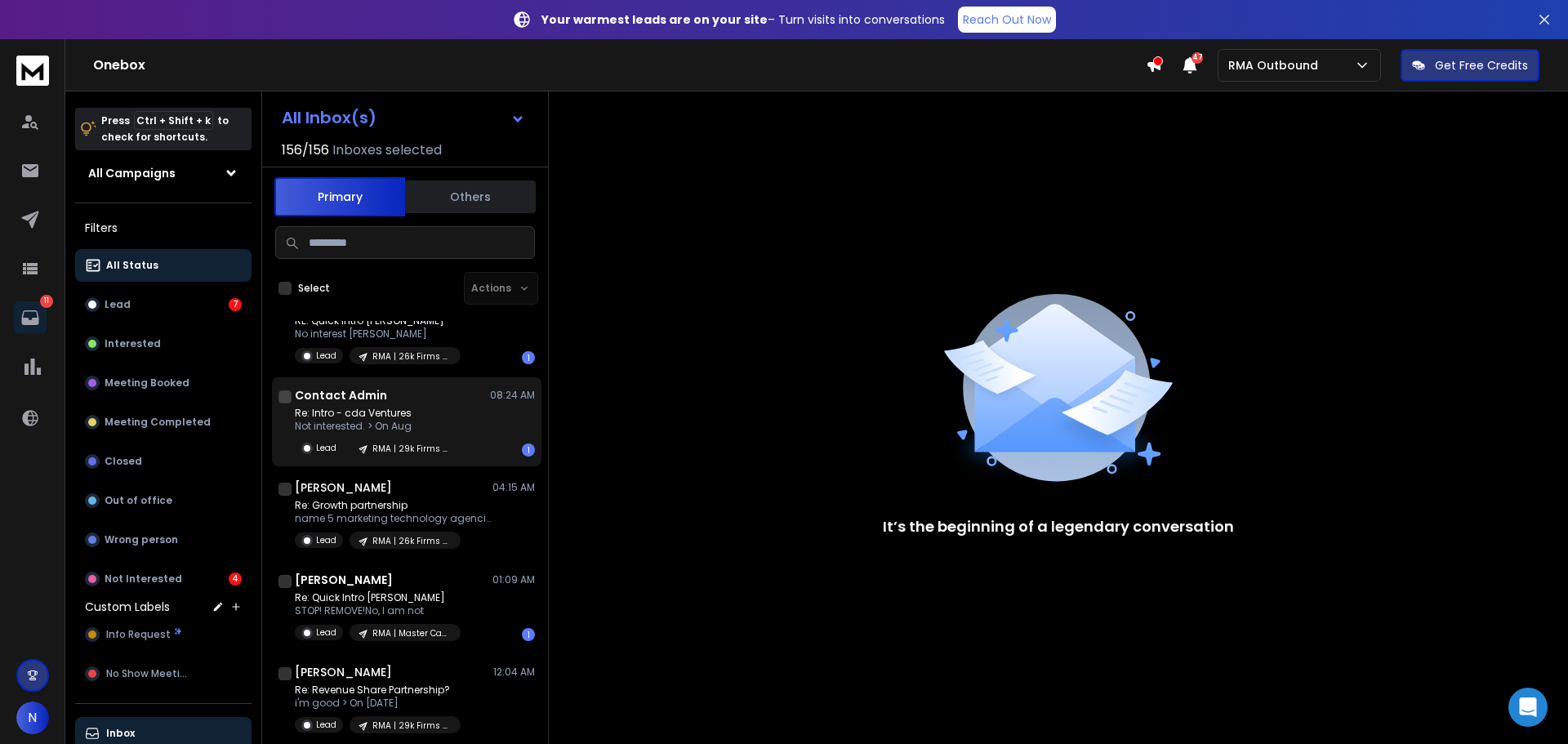
scroll to position [490, 0]
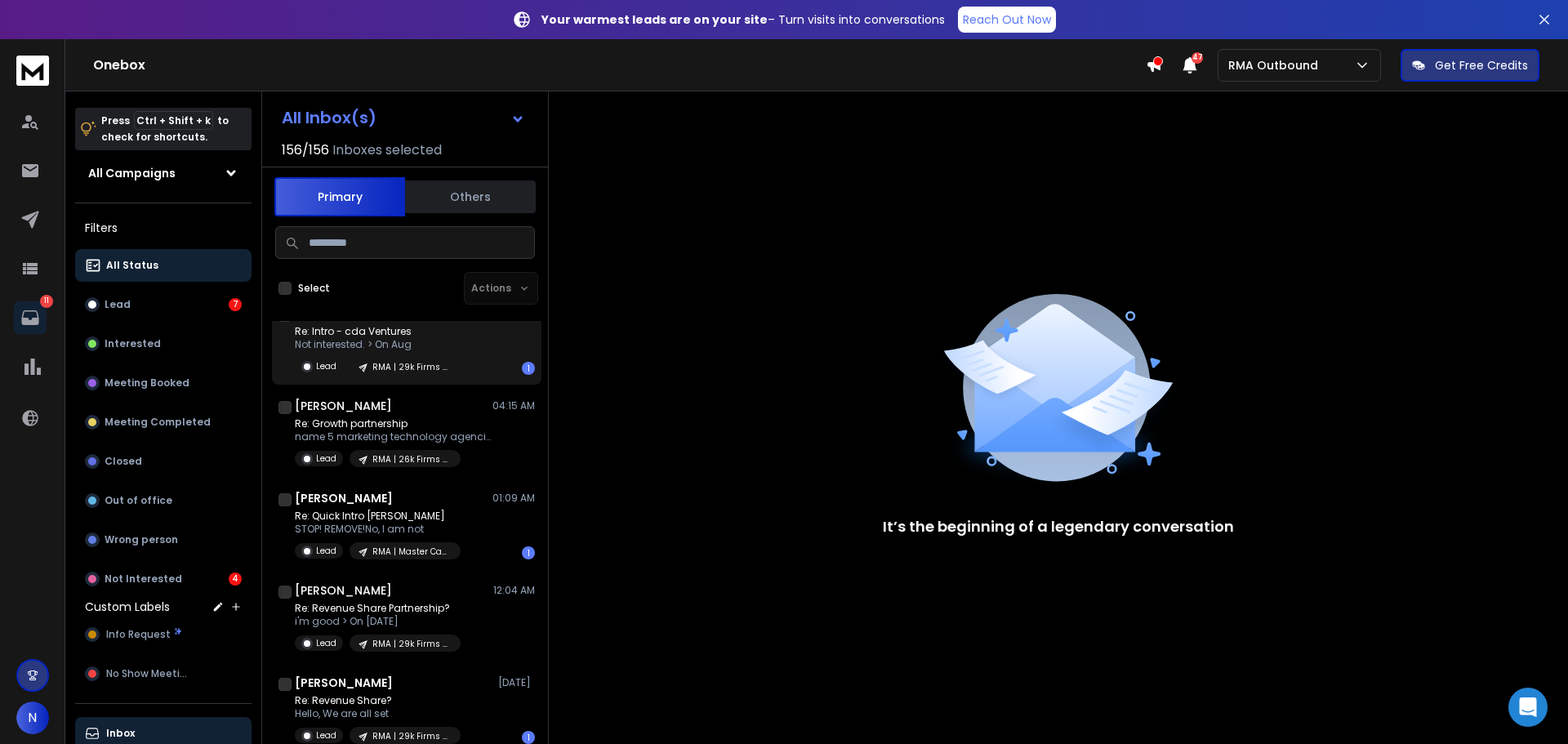
click at [374, 429] on p "Re: Growth partnership" at bounding box center [392, 423] width 196 height 13
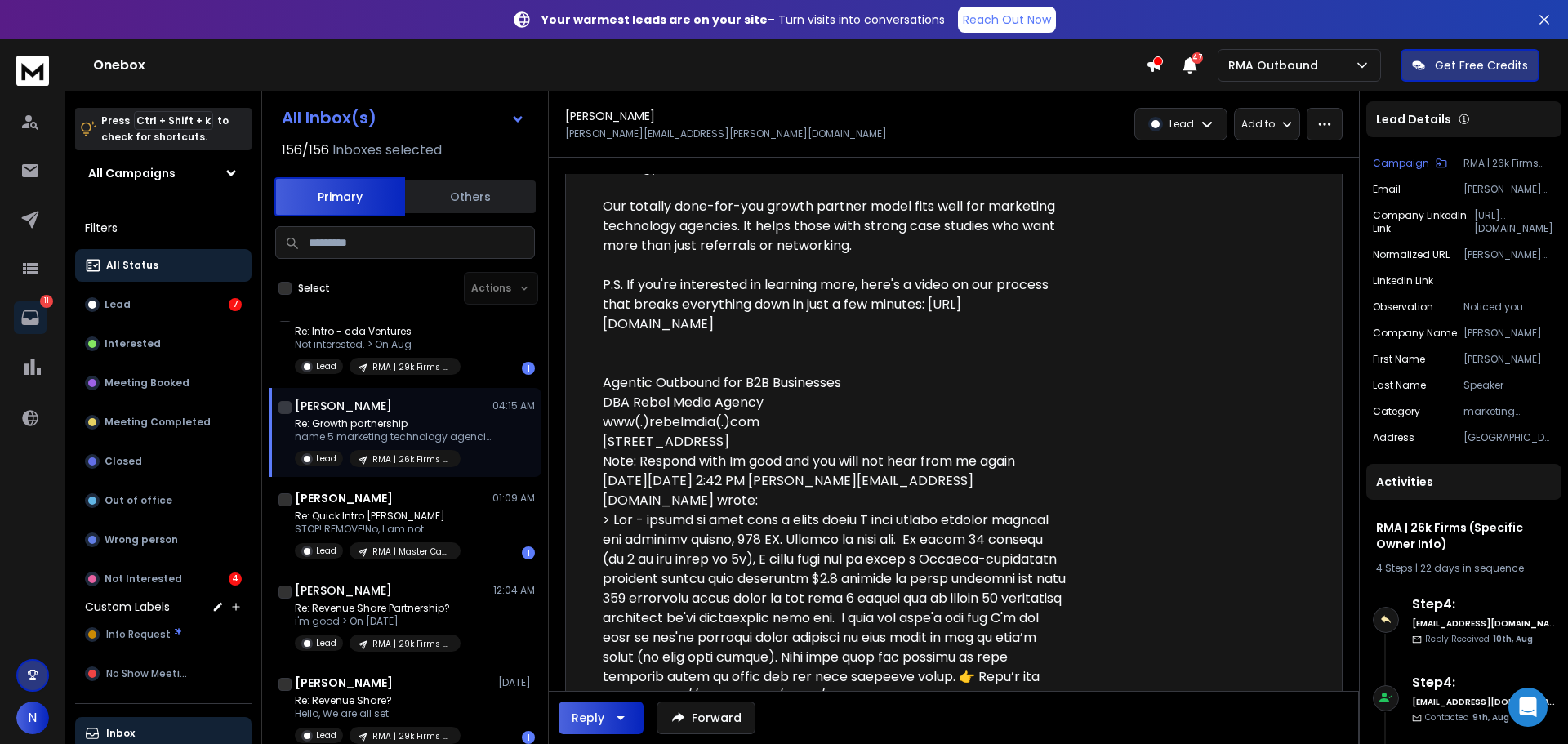
scroll to position [980, 0]
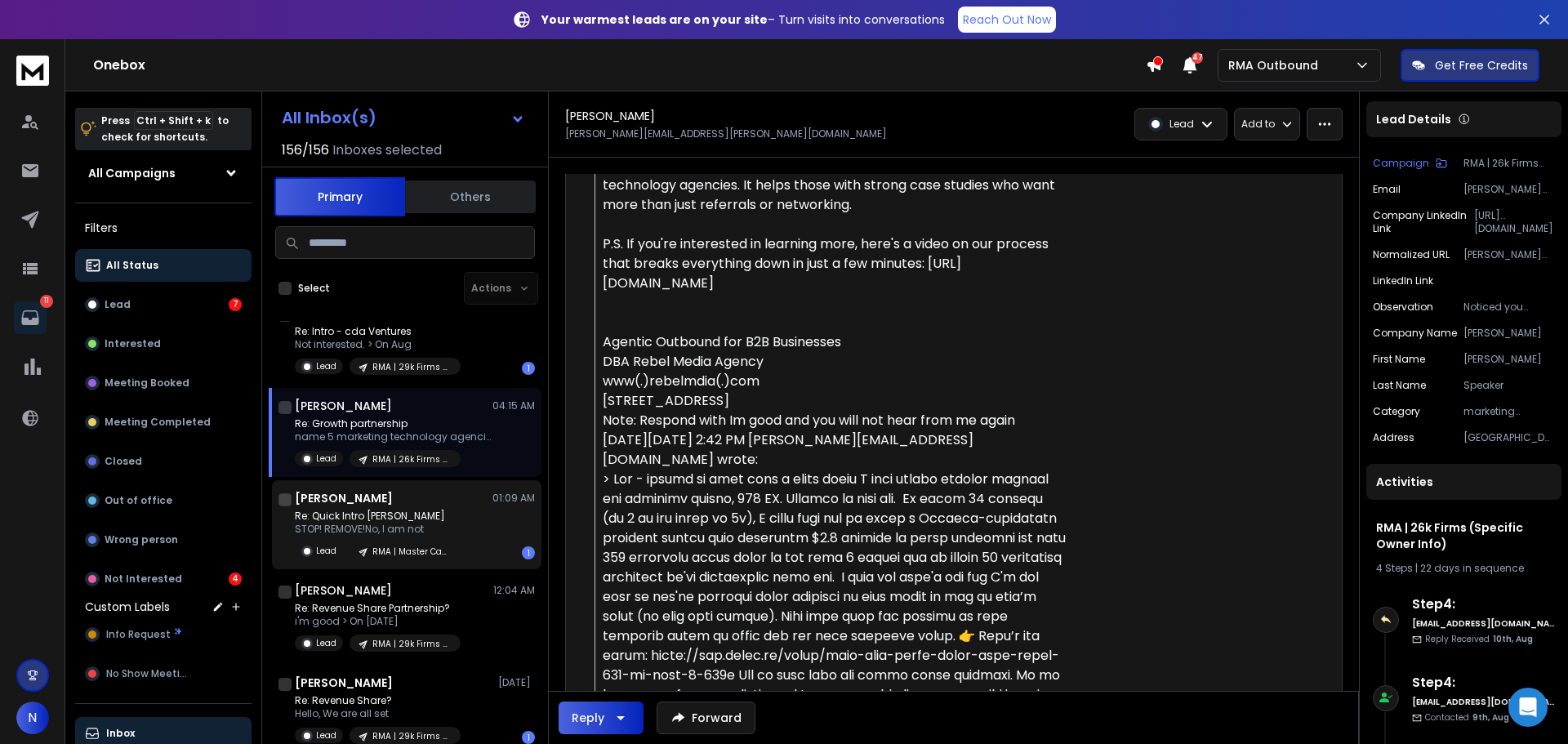
click at [344, 527] on p "STOP! REMOVE!No, I am not" at bounding box center [377, 529] width 166 height 13
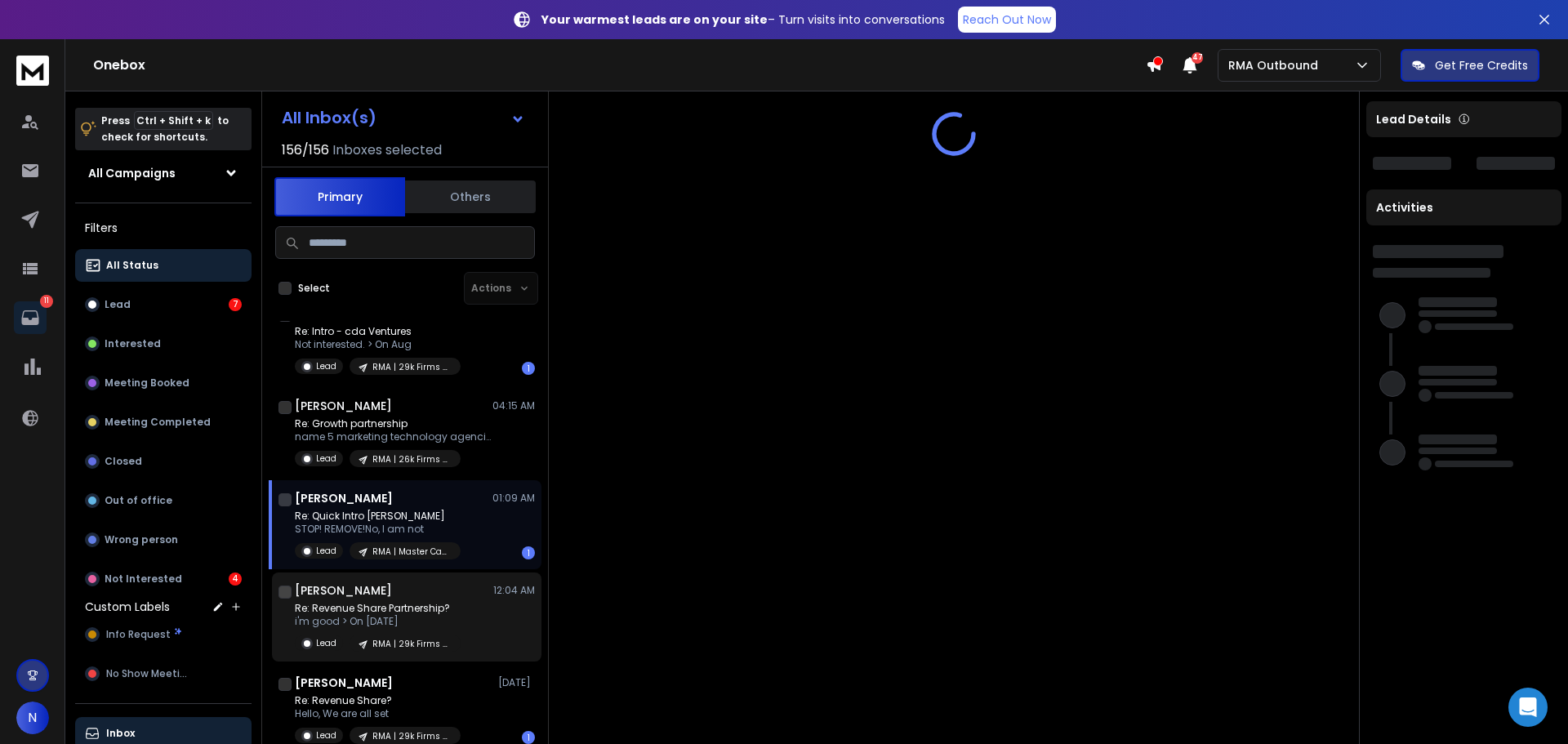
click at [350, 612] on p "Re: Revenue Share Partnership?" at bounding box center [377, 607] width 166 height 13
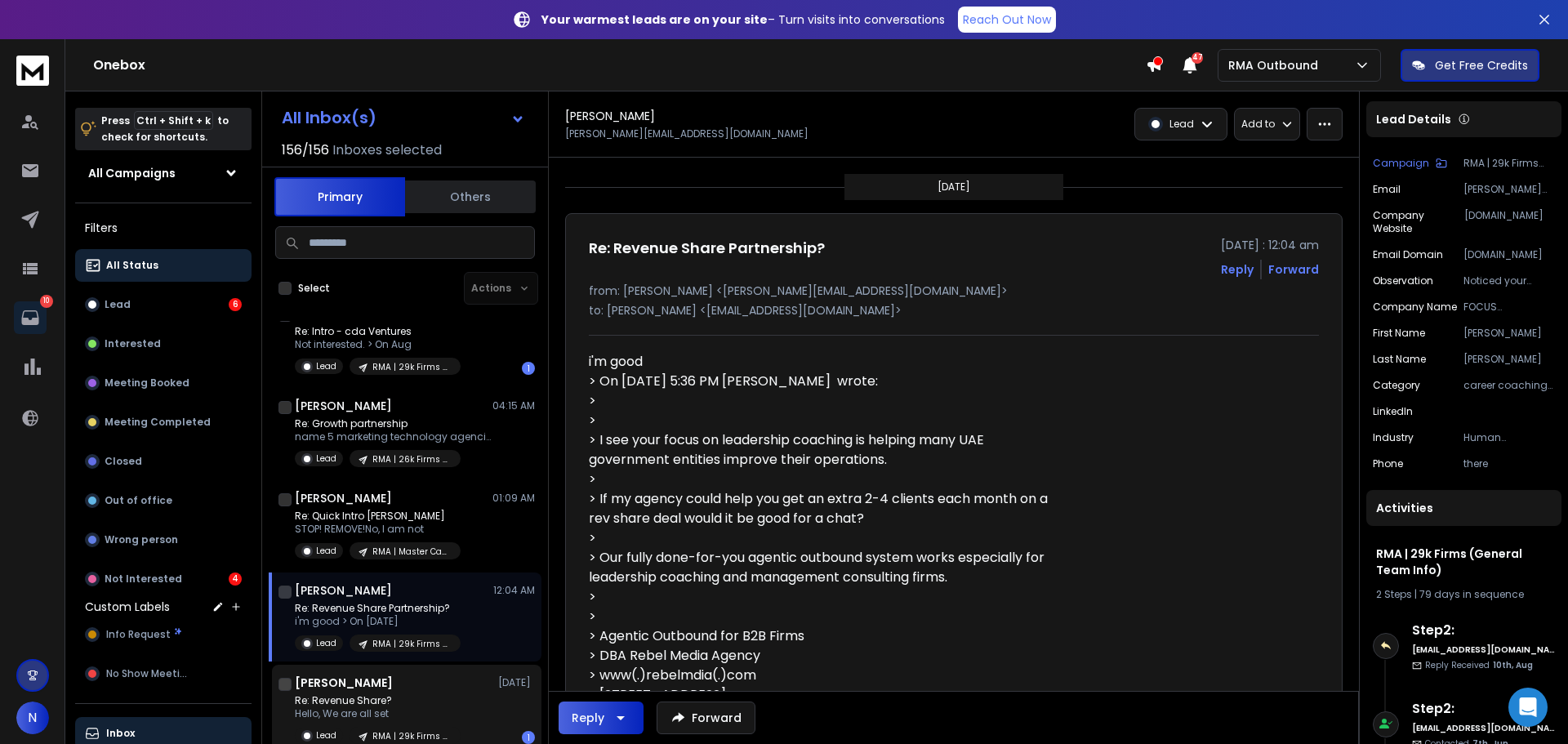
scroll to position [653, 0]
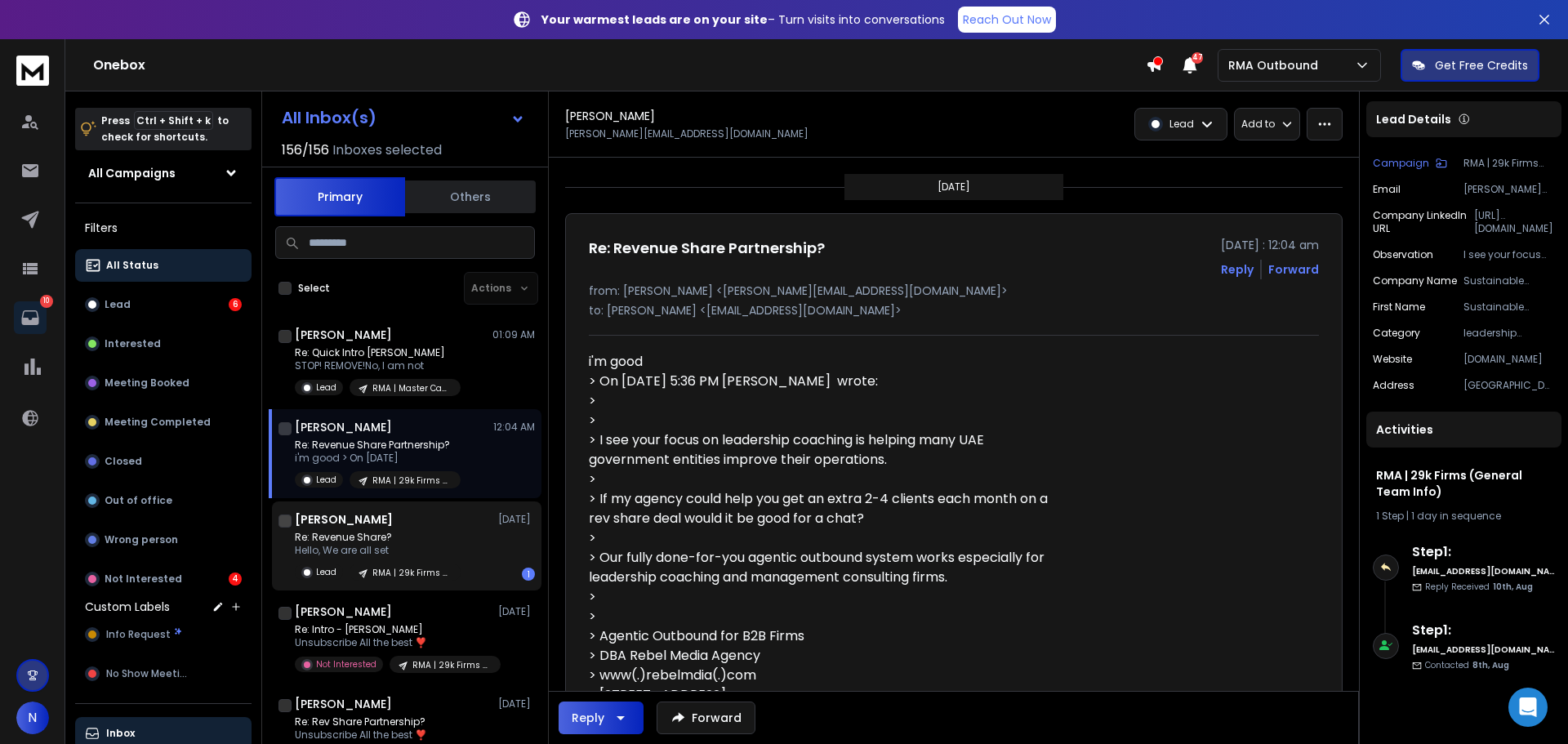
click at [378, 533] on p "Re: Revenue Share?" at bounding box center [377, 537] width 166 height 13
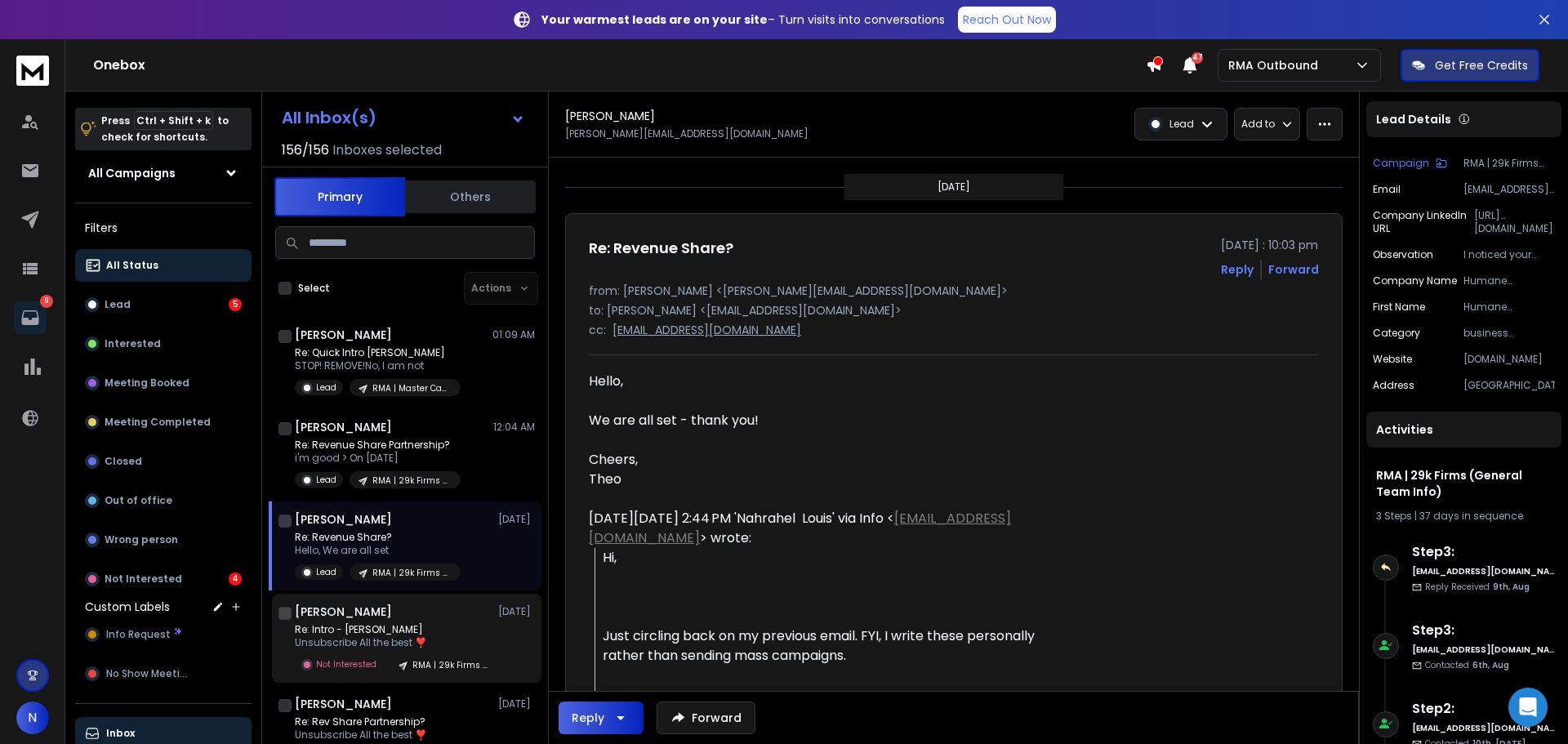
click at [380, 634] on p "Re: Intro - [PERSON_NAME]" at bounding box center [392, 629] width 196 height 13
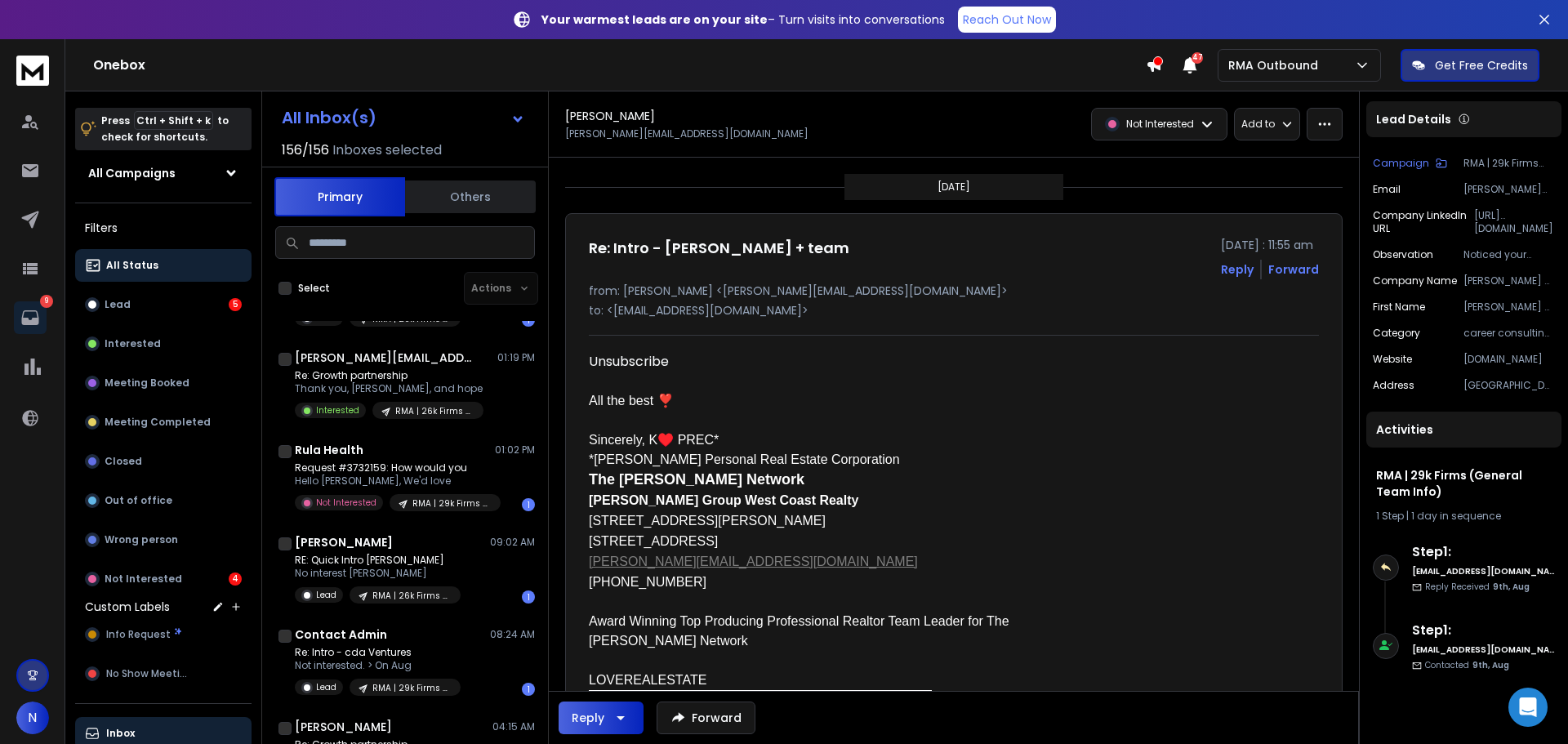
scroll to position [164, 0]
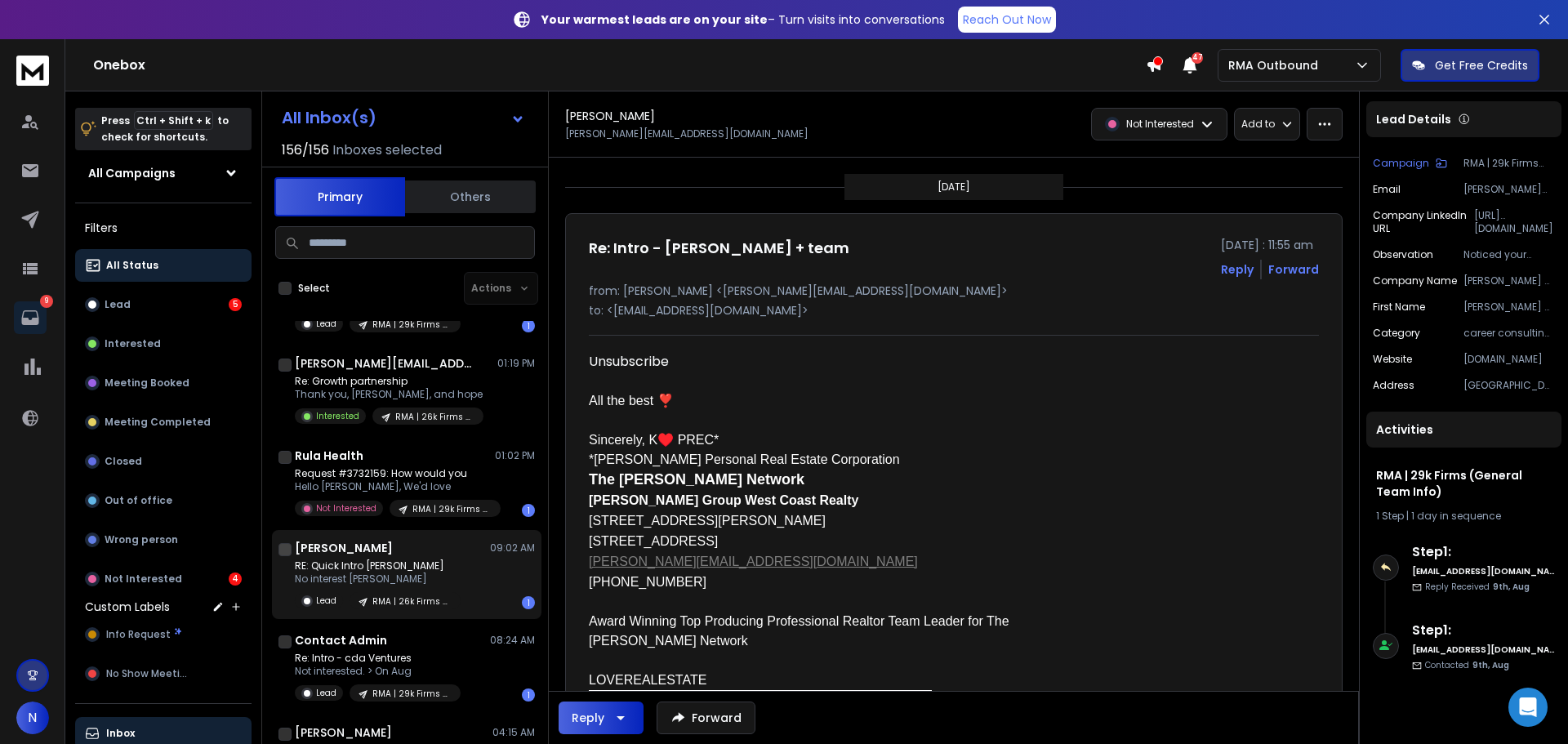
click at [396, 592] on div "RMA | 26k Firms (Specific Owner Info)" at bounding box center [405, 601] width 111 height 17
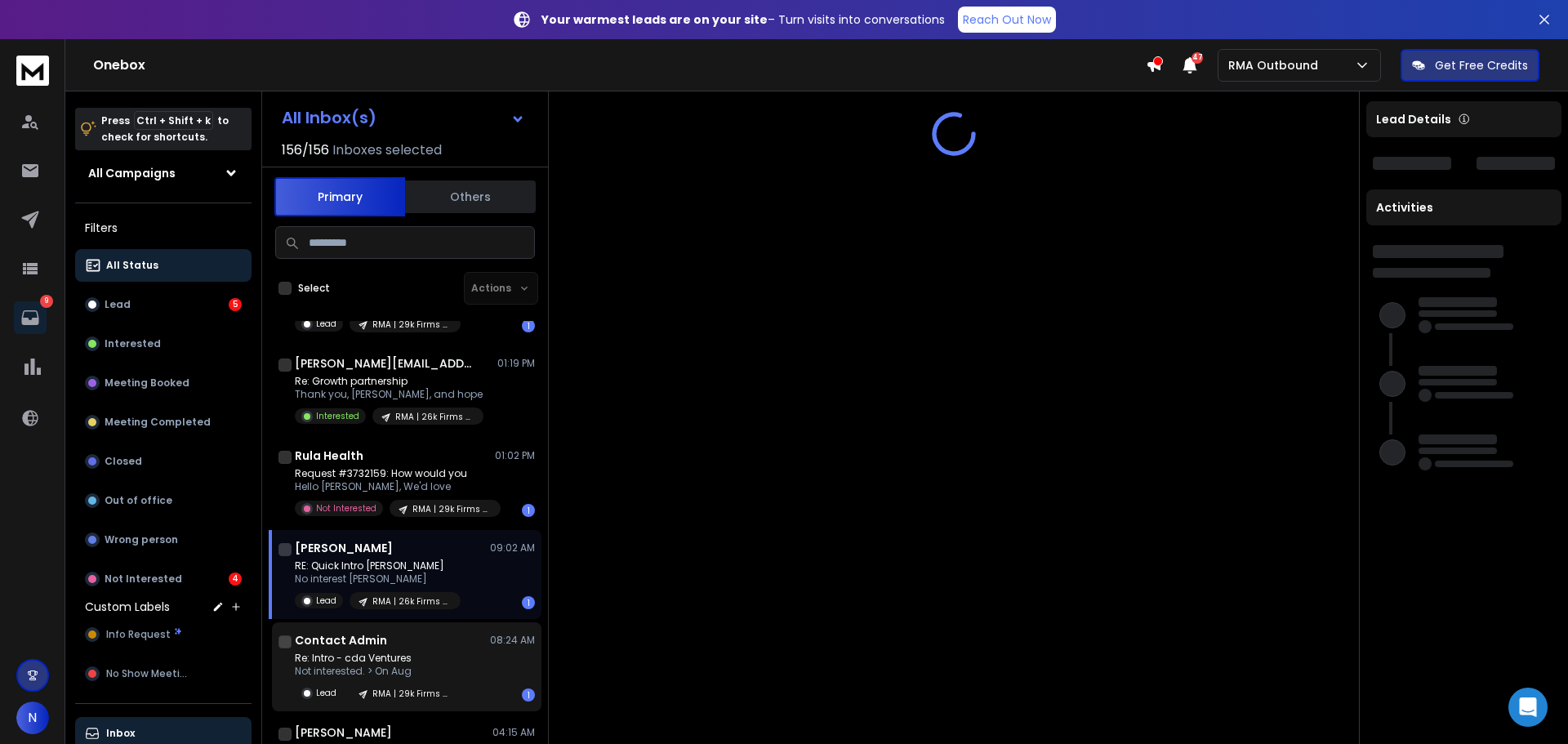
click at [385, 654] on p "Re: Intro - cda Ventures" at bounding box center [377, 658] width 166 height 13
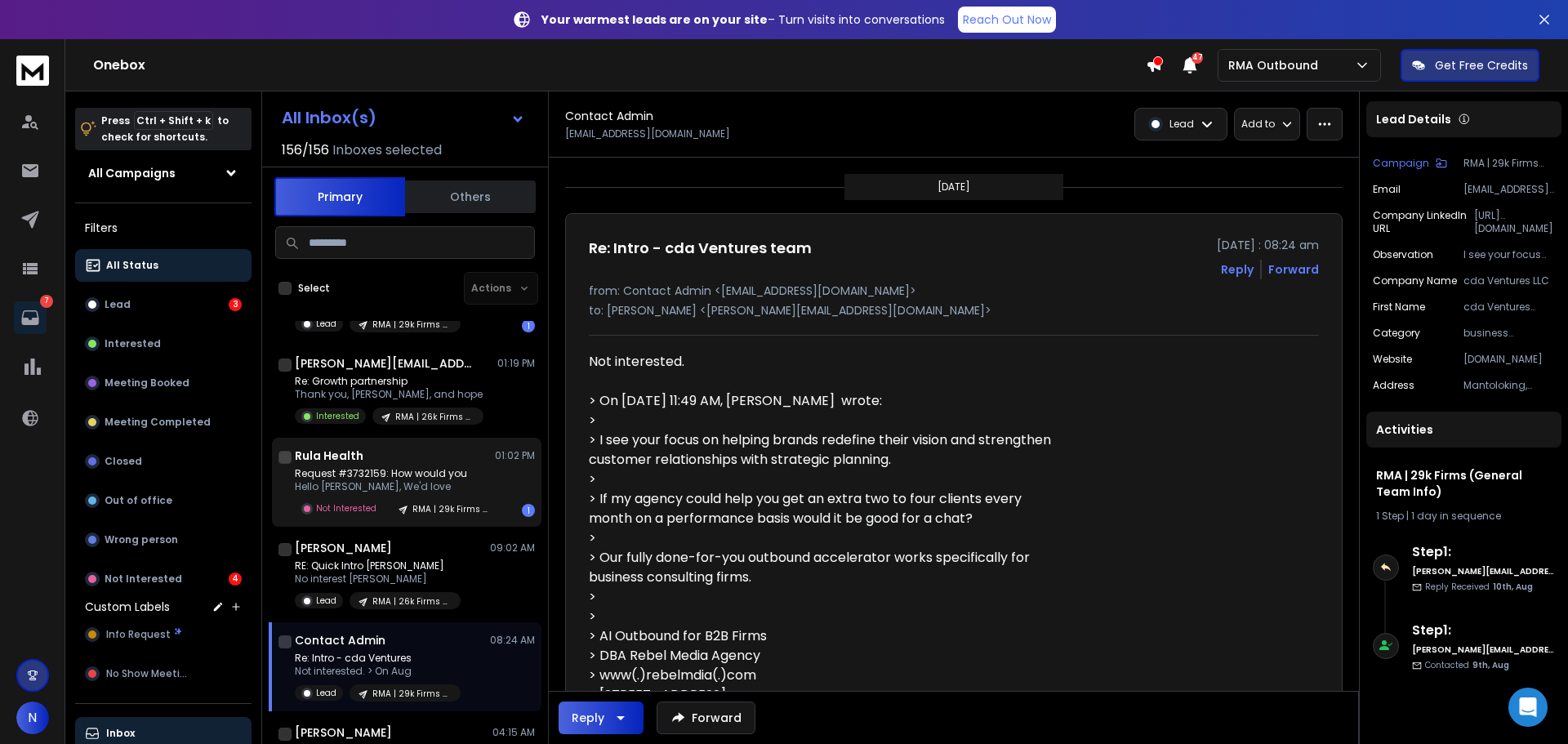
click at [388, 487] on p "Hello [PERSON_NAME], We'd love" at bounding box center [392, 486] width 196 height 13
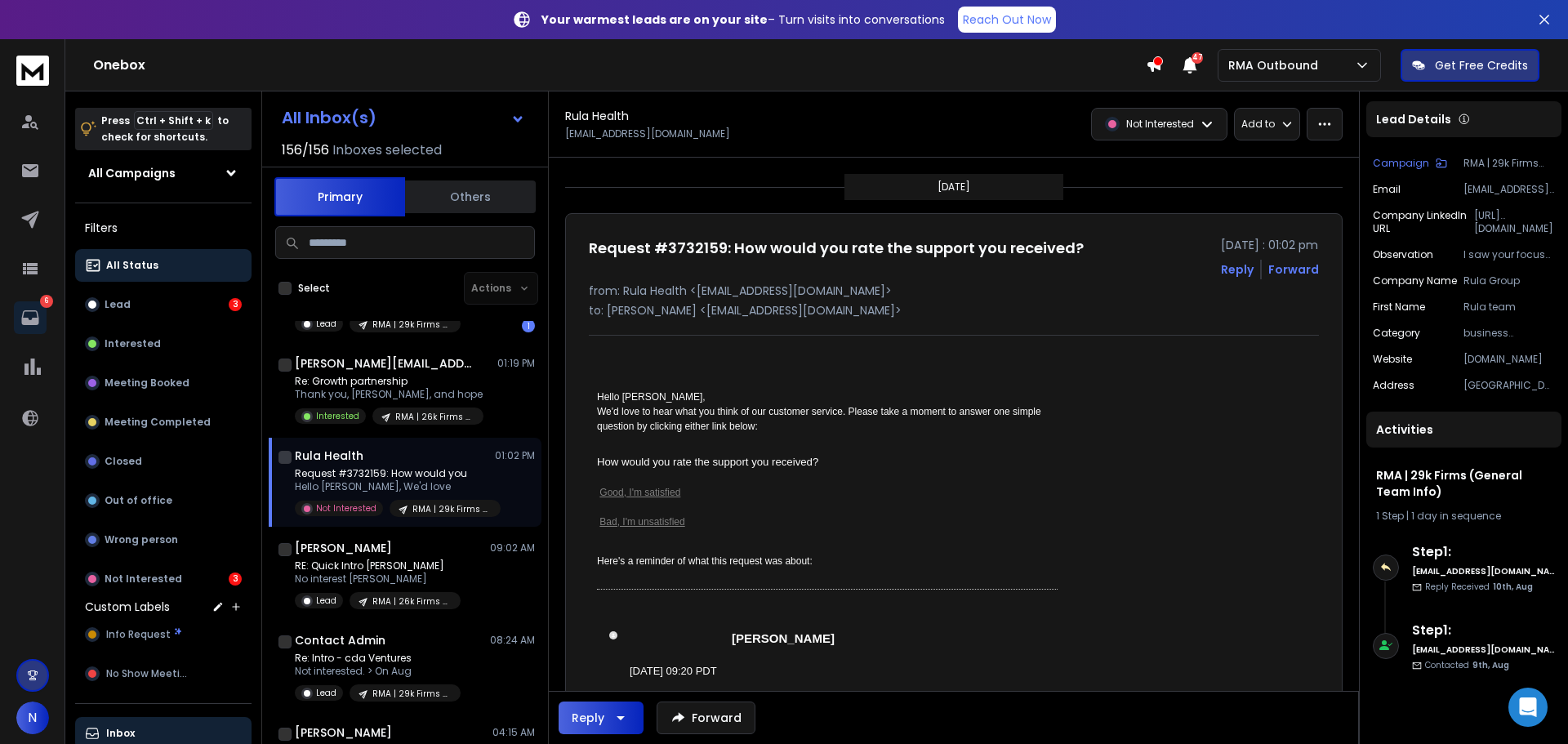
click at [1179, 129] on p "Not Interested" at bounding box center [1160, 123] width 68 height 13
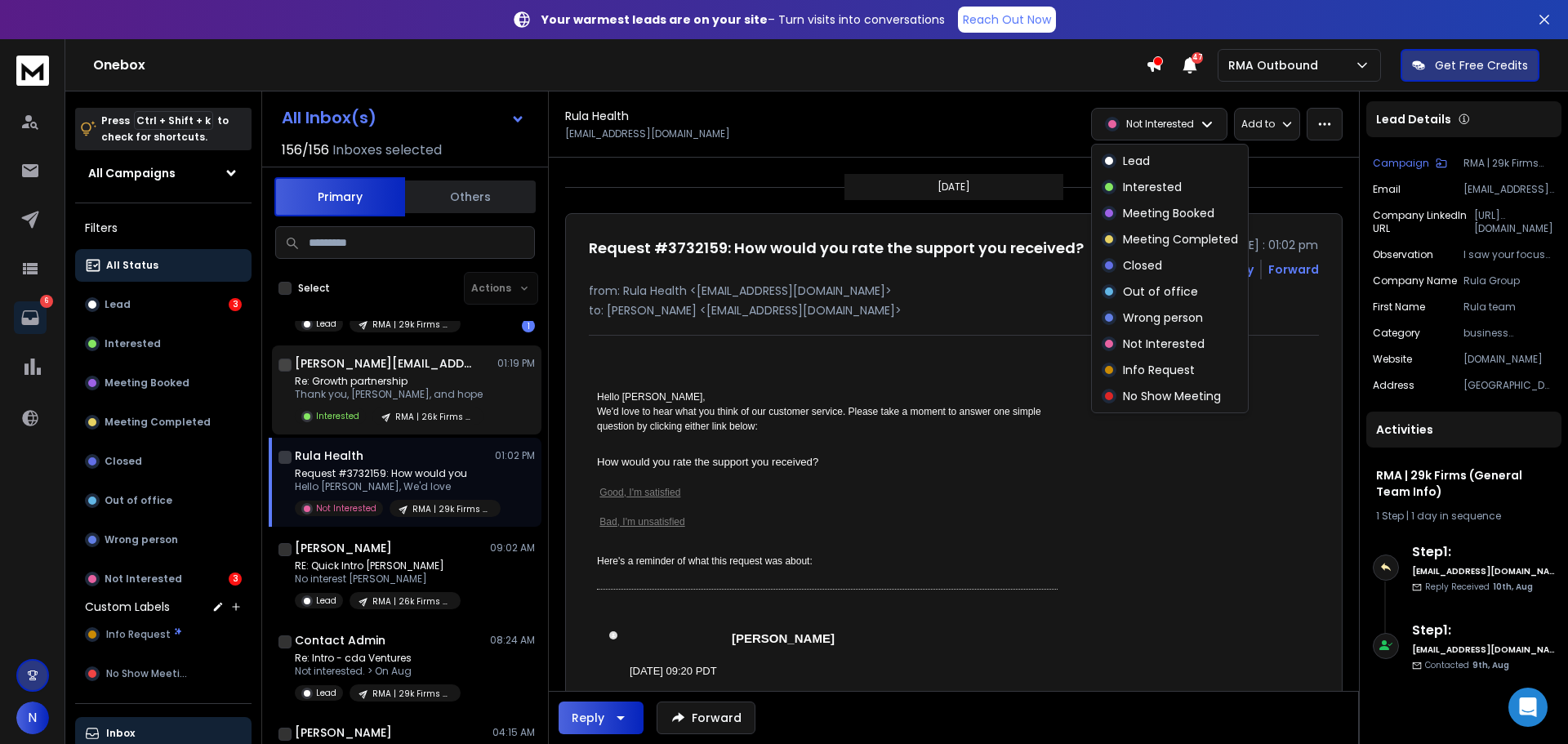
click at [315, 377] on p "Re: Growth partnership" at bounding box center [388, 381] width 189 height 13
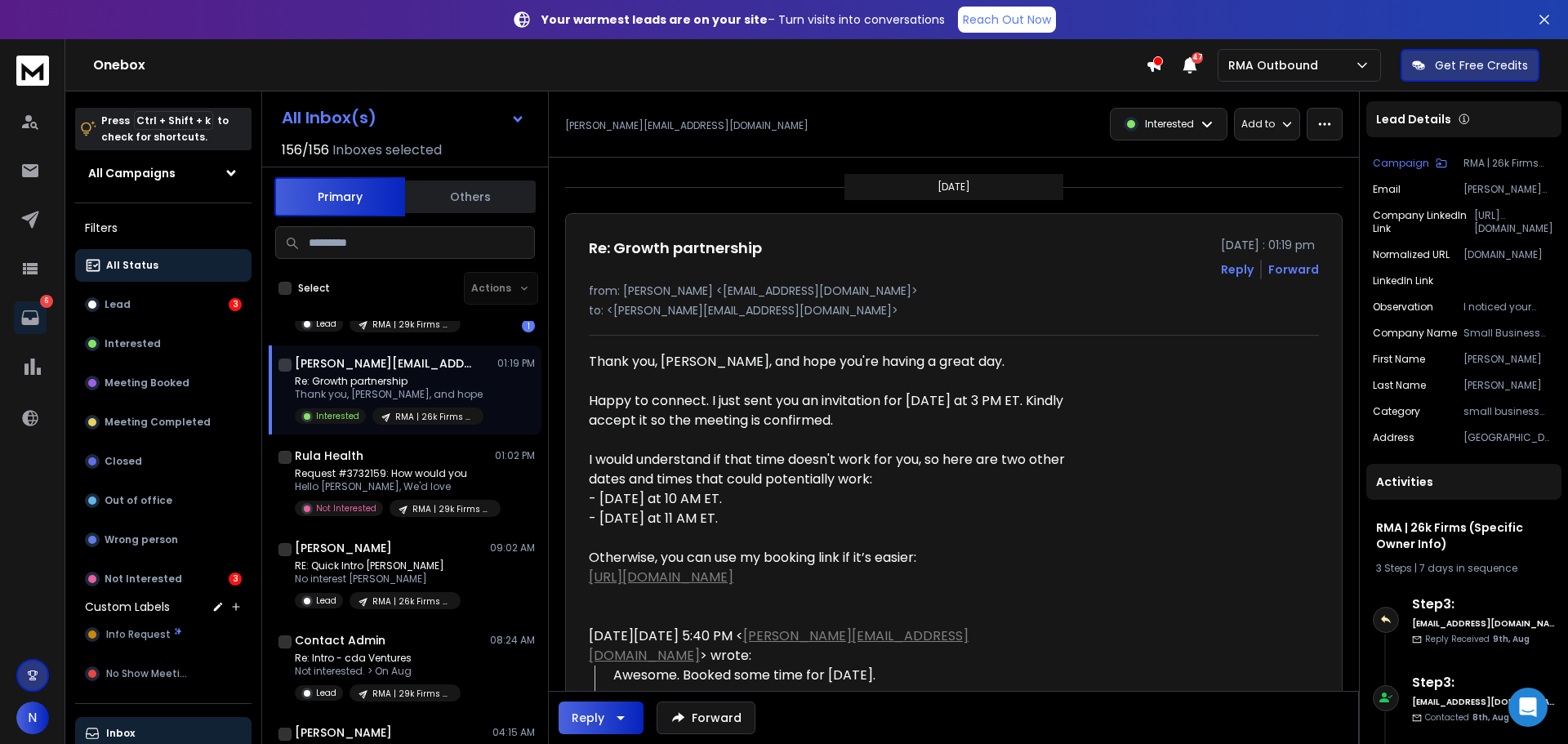
scroll to position [0, 0]
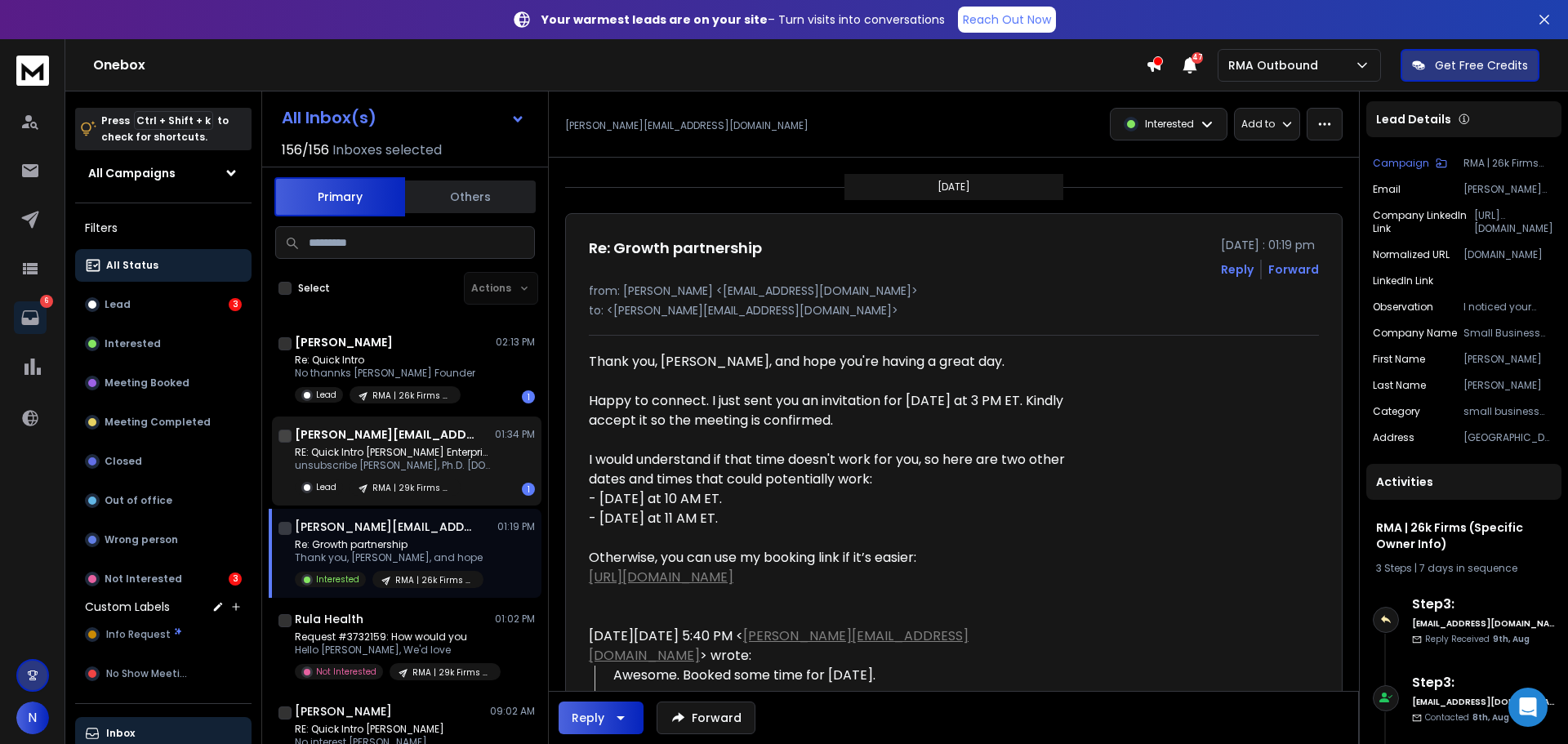
click at [396, 450] on p "RE: Quick Intro [PERSON_NAME] Enterprises" at bounding box center [392, 451] width 196 height 13
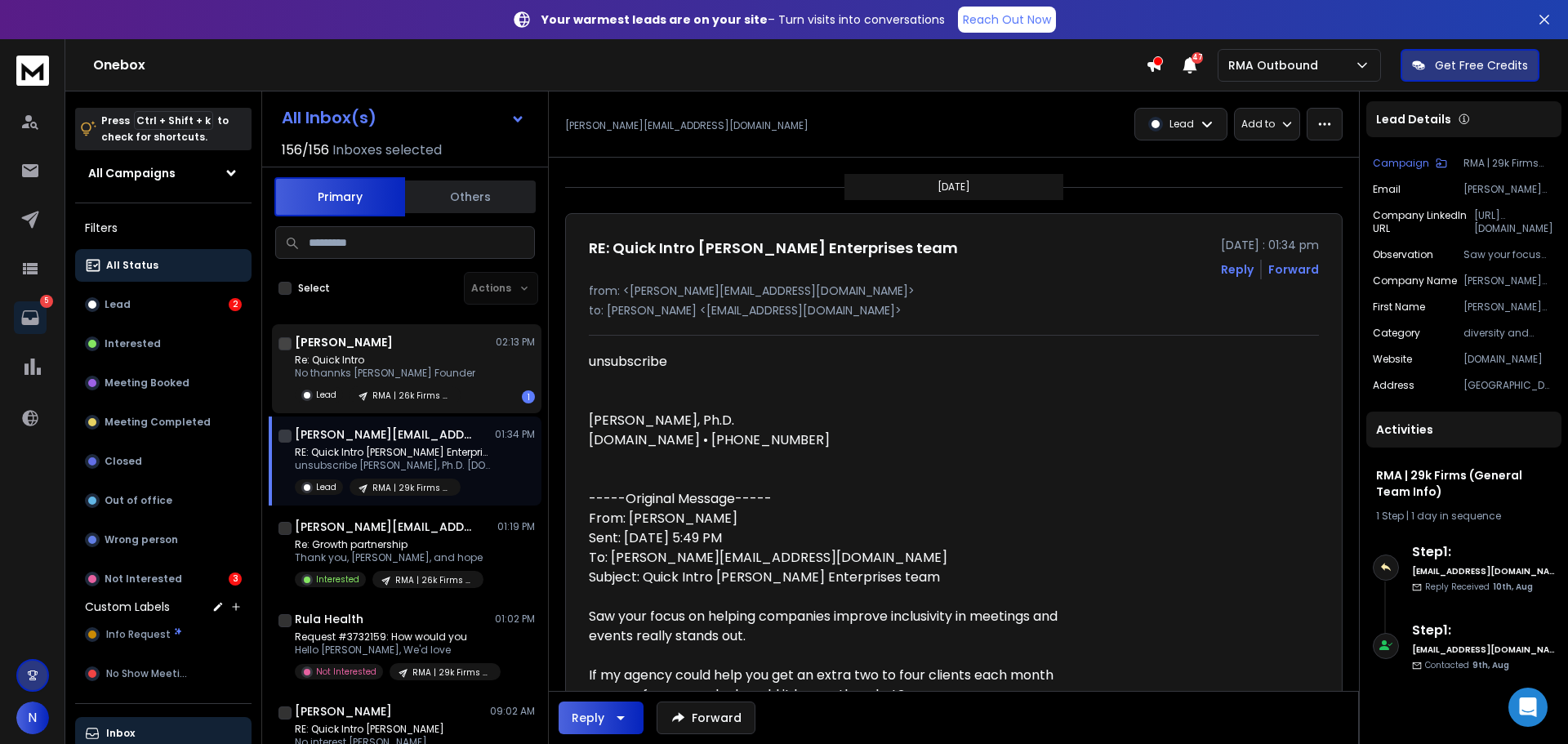
click at [406, 363] on p "Re: Quick Intro" at bounding box center [384, 359] width 180 height 13
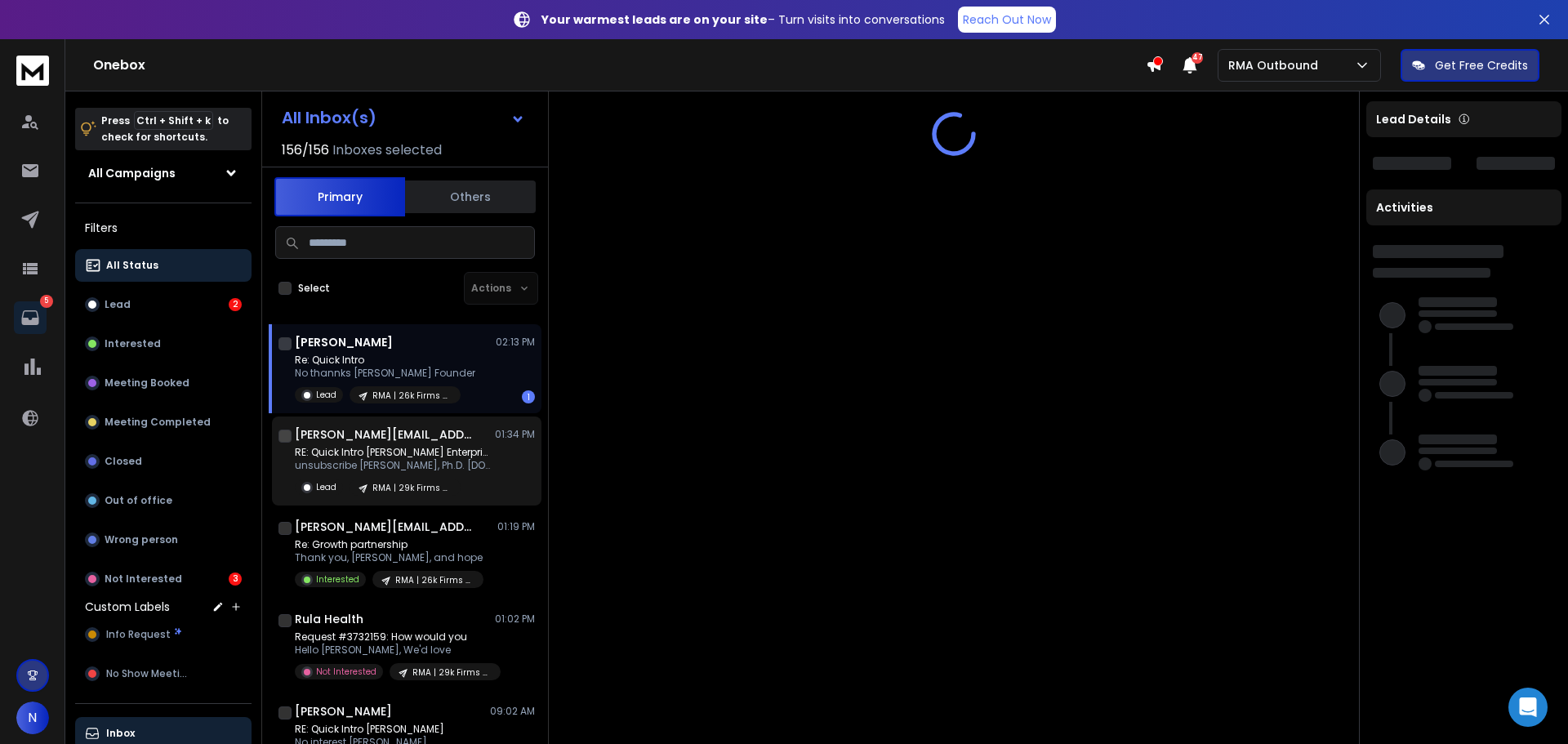
click at [393, 439] on h1 "[PERSON_NAME][EMAIL_ADDRESS][DOMAIN_NAME]" at bounding box center [384, 434] width 179 height 16
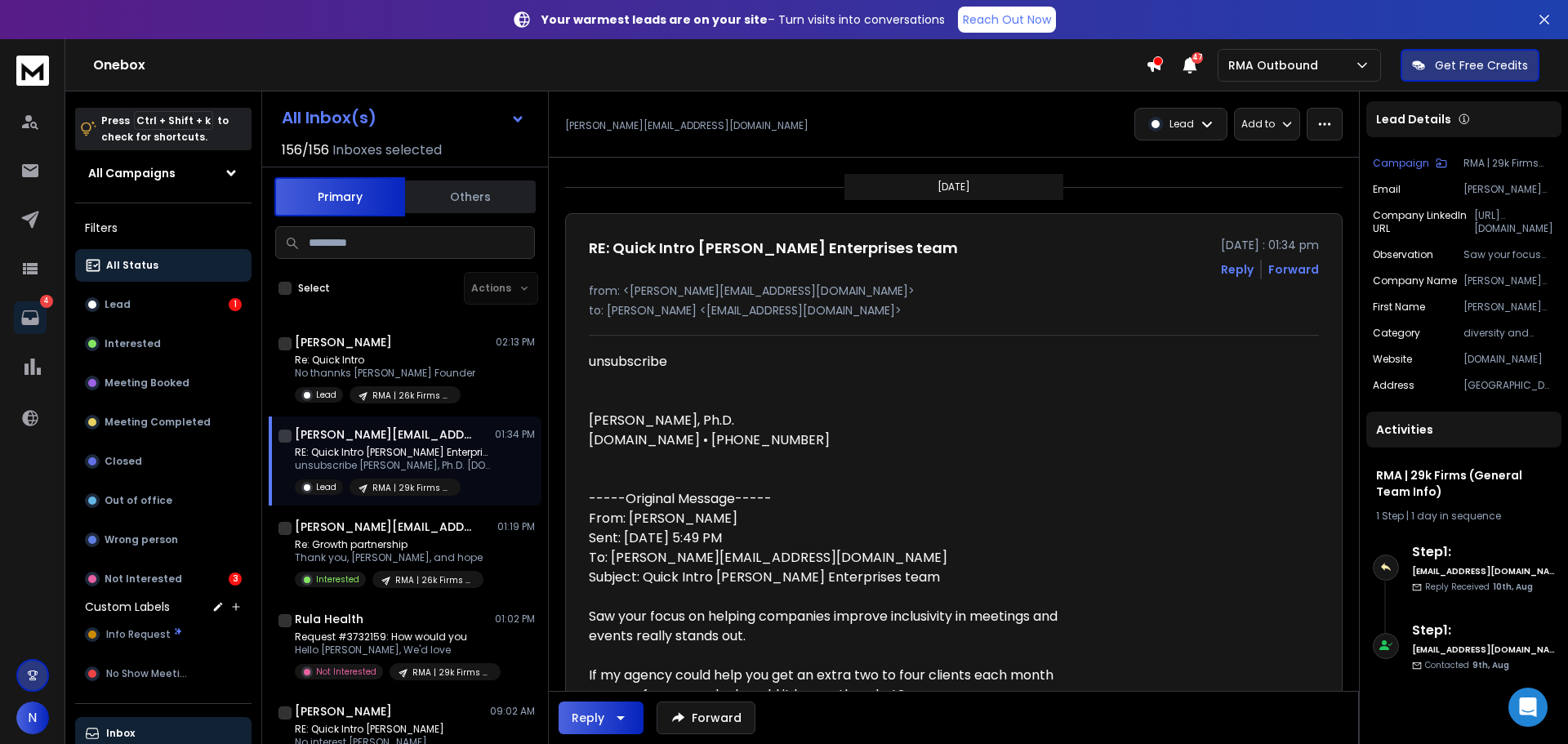
click at [1213, 125] on icon at bounding box center [1206, 123] width 13 height 13
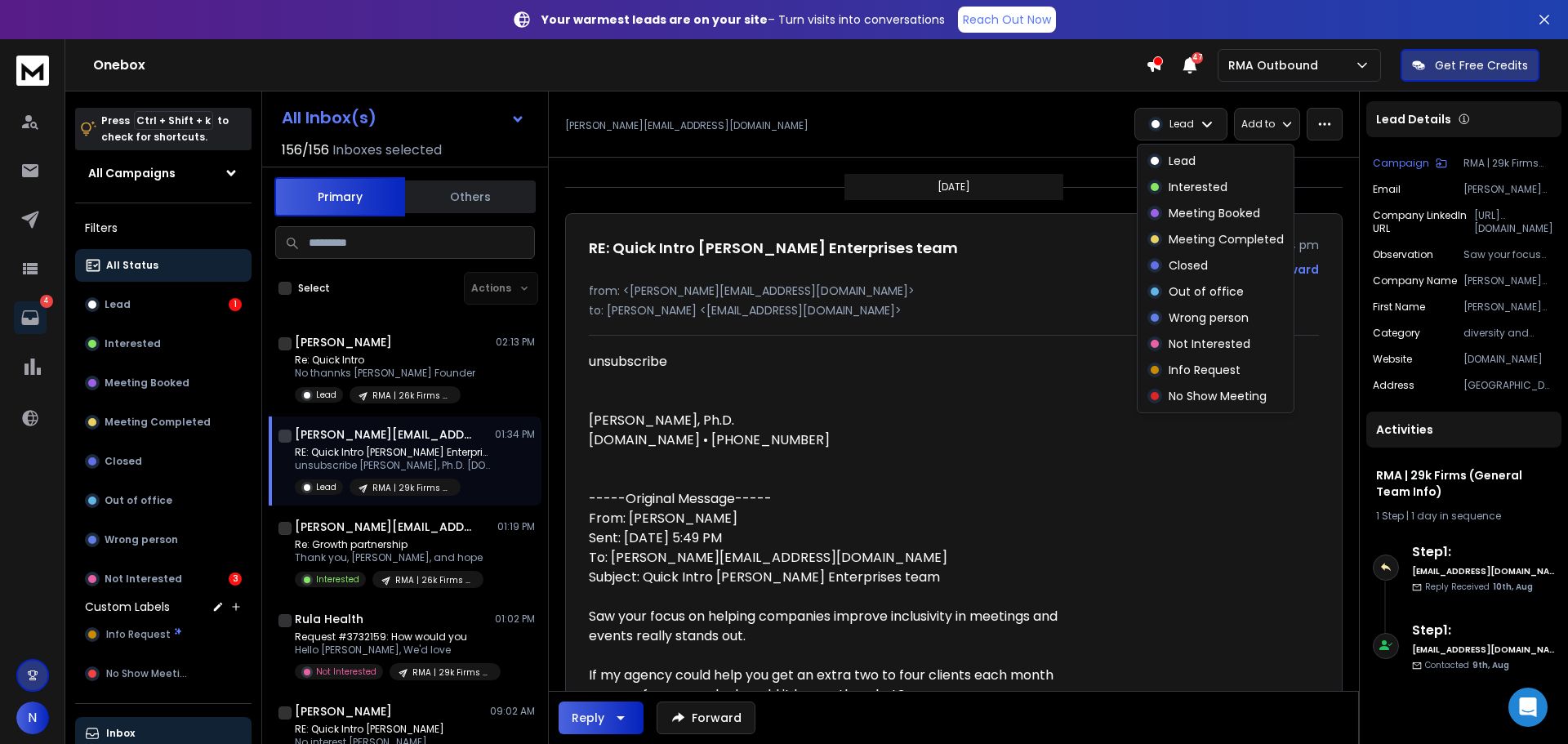
click at [1302, 120] on div "Lead Add to" at bounding box center [1151, 124] width 384 height 33
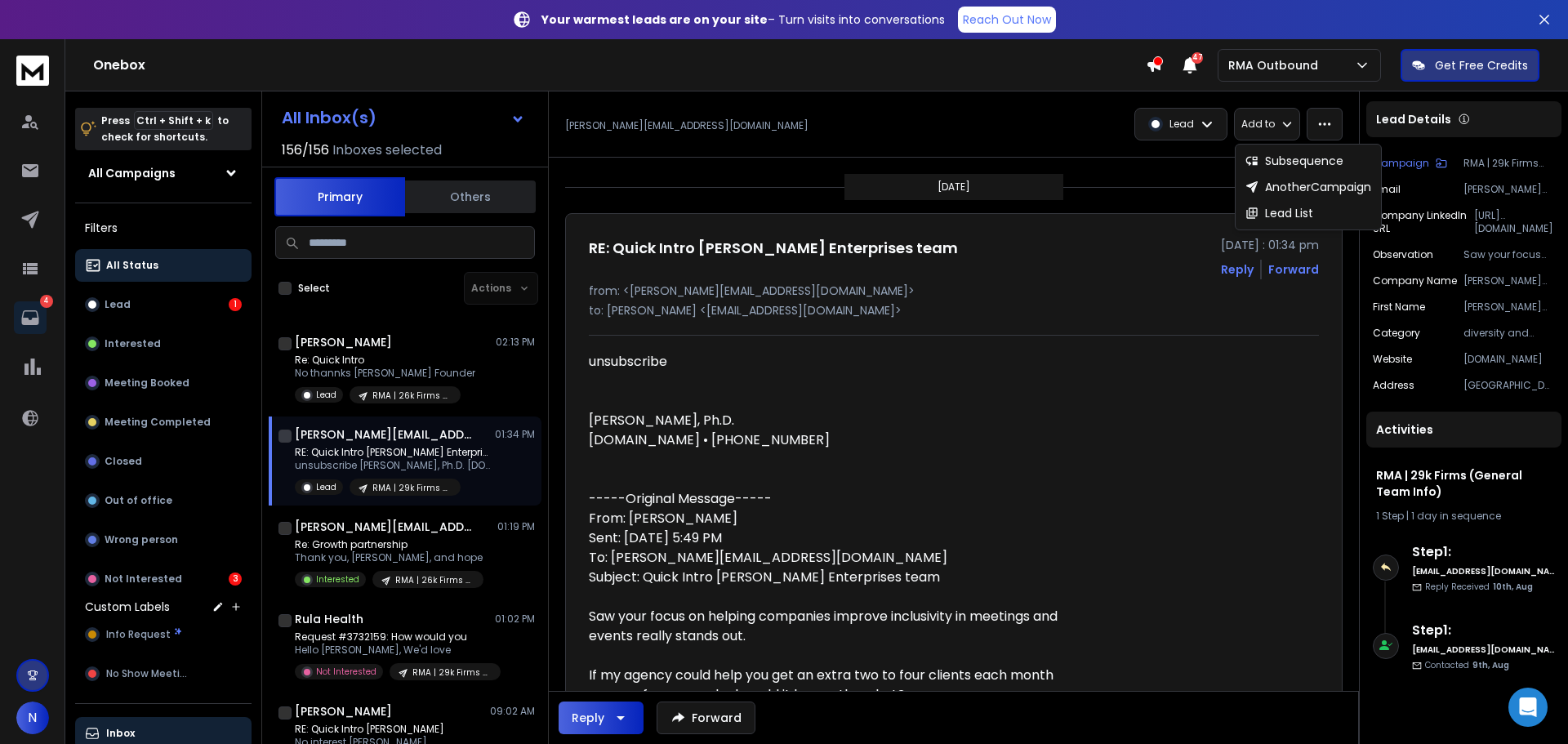
click at [1296, 120] on div "Add to" at bounding box center [1267, 124] width 65 height 31
click at [1323, 128] on icon "button" at bounding box center [1324, 124] width 15 height 15
click at [1184, 133] on div "Lead" at bounding box center [1181, 124] width 91 height 31
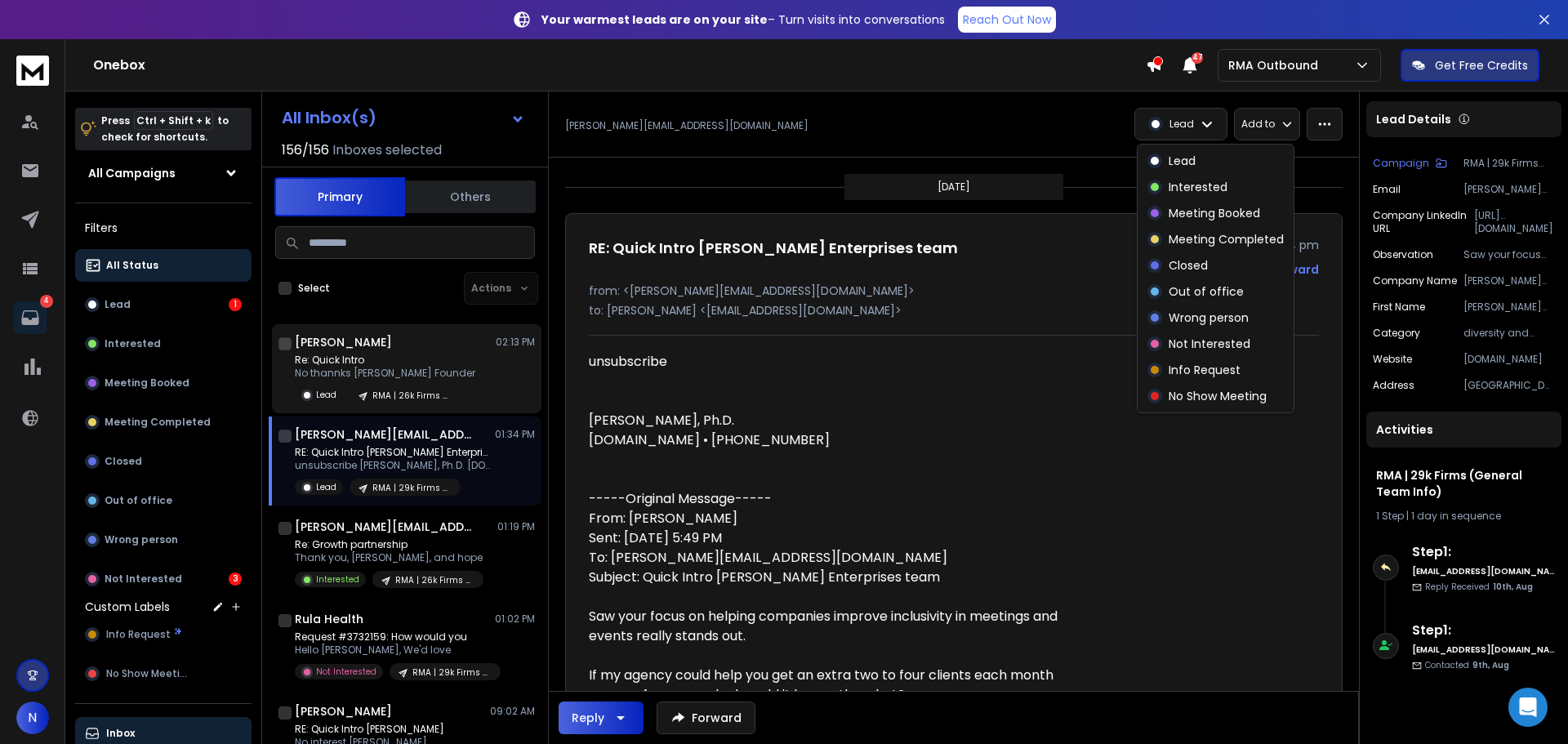
click at [328, 372] on p "No thannks [PERSON_NAME] Founder" at bounding box center [384, 373] width 180 height 13
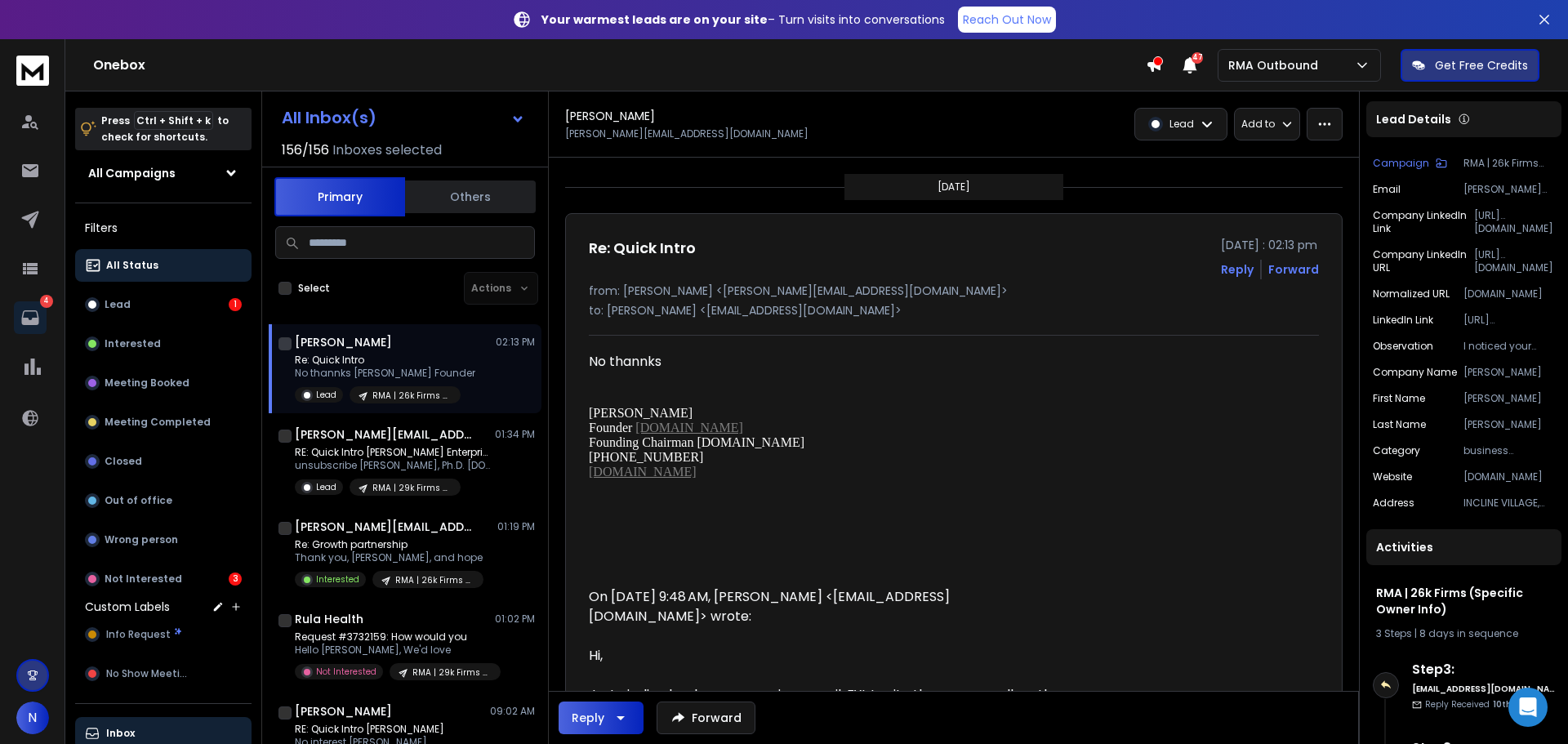
click at [1190, 125] on p "Lead" at bounding box center [1181, 123] width 24 height 13
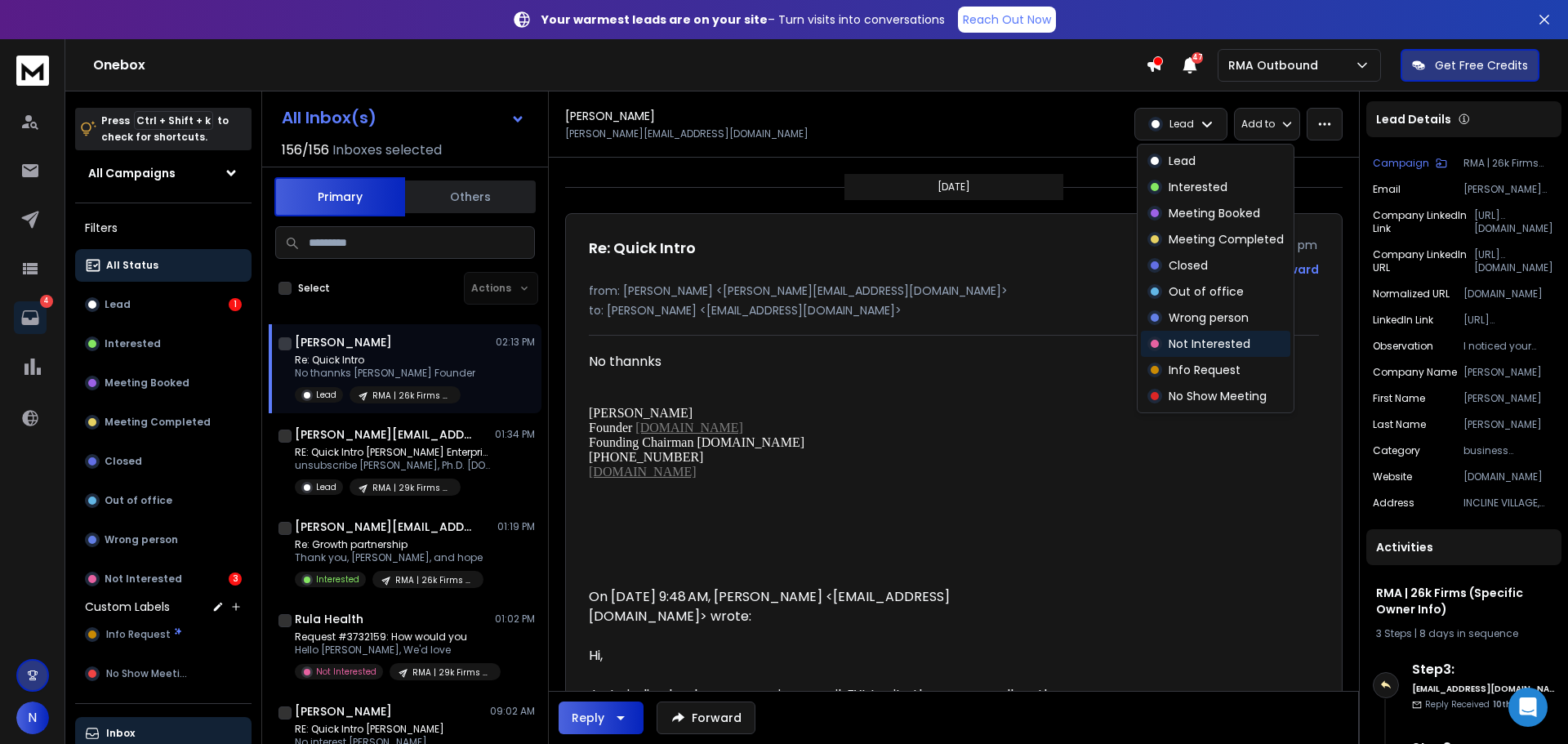
click at [1202, 339] on p "Not Interested" at bounding box center [1209, 344] width 81 height 16
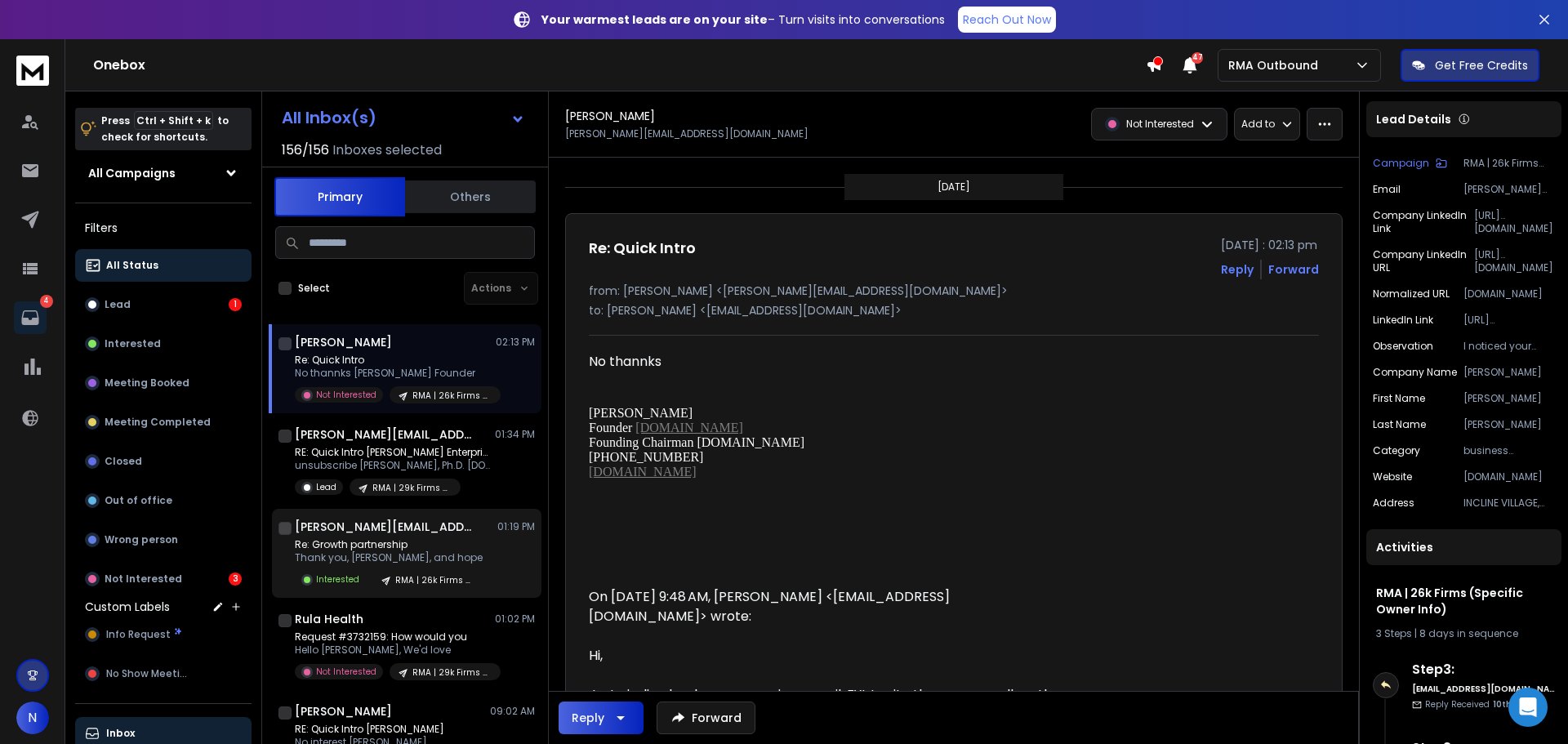
drag, startPoint x: 405, startPoint y: 550, endPoint x: 441, endPoint y: 549, distance: 36.0
click at [405, 550] on p "Re: Growth partnership" at bounding box center [388, 544] width 189 height 13
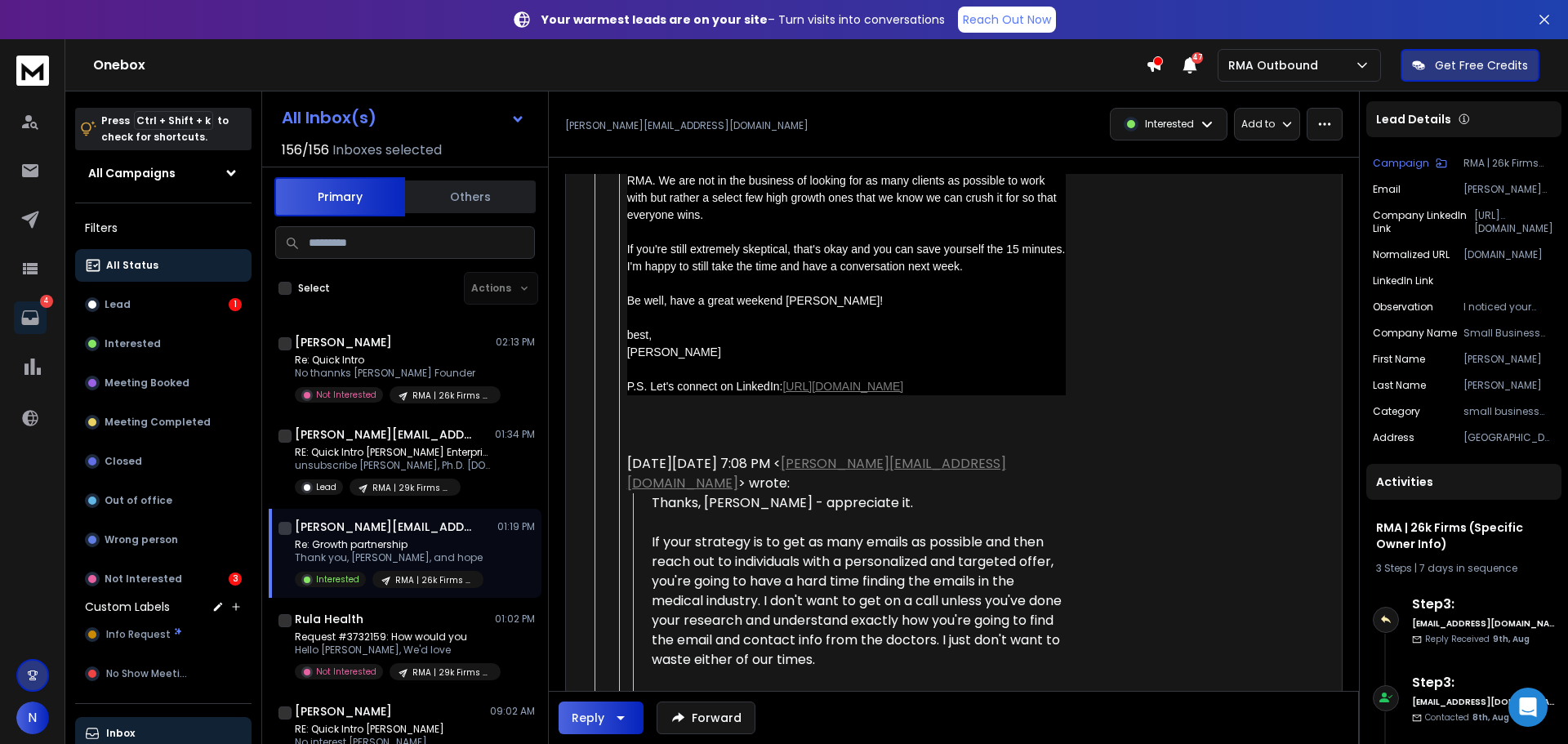
scroll to position [1062, 0]
